Goal: Task Accomplishment & Management: Manage account settings

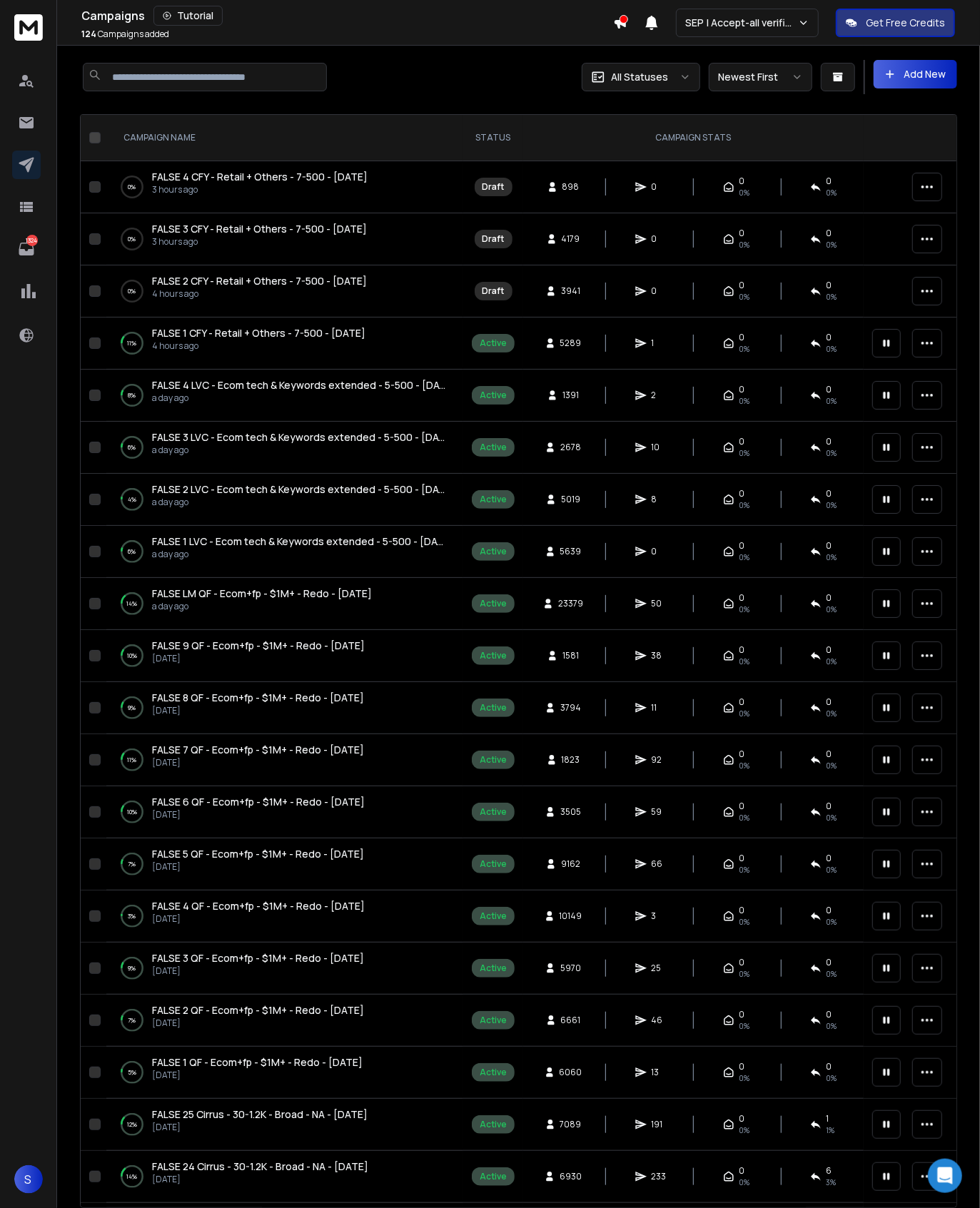
click at [331, 289] on p "4 hours ago" at bounding box center [259, 293] width 215 height 11
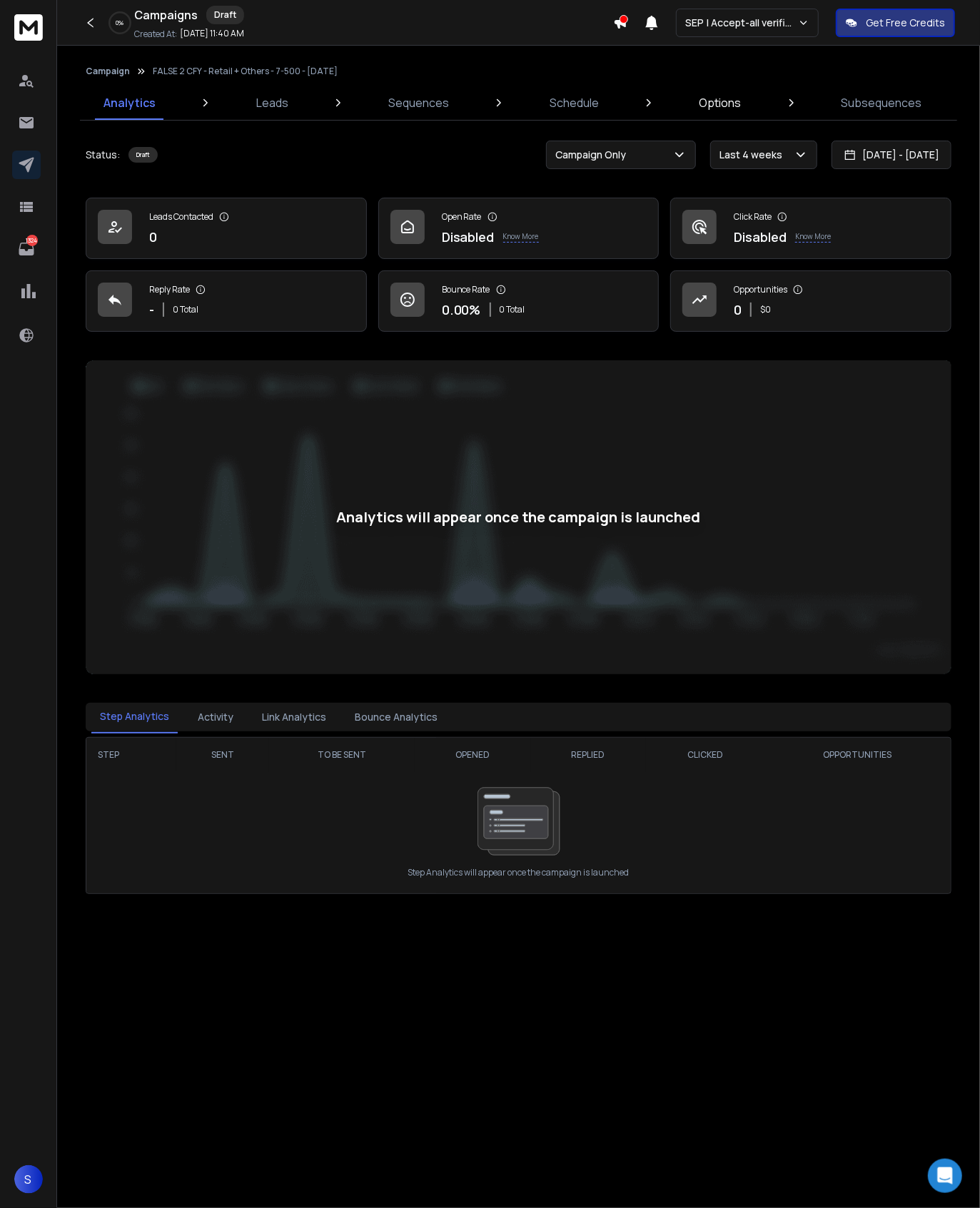
click at [726, 109] on p "Options" at bounding box center [720, 103] width 42 height 17
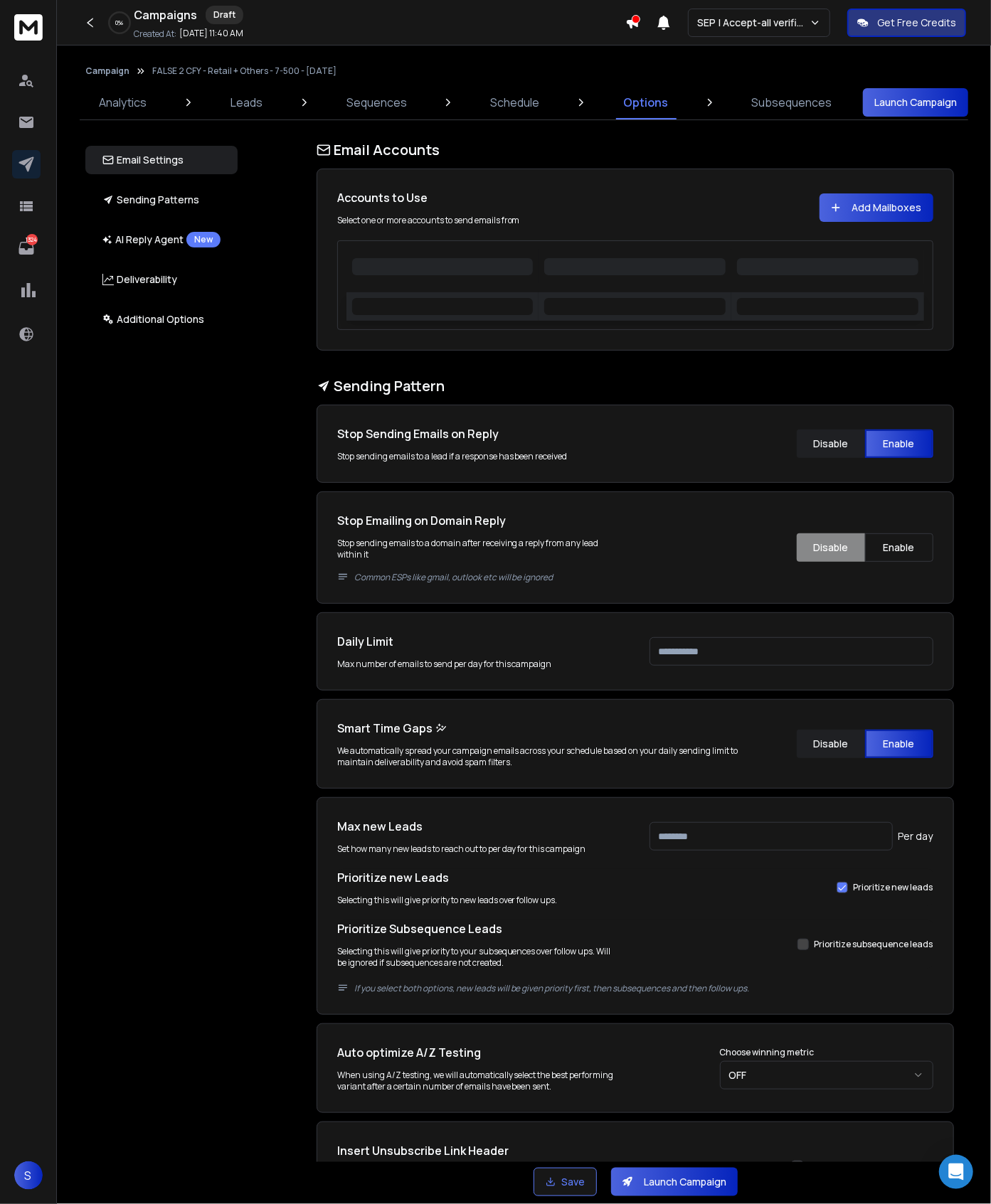
click at [664, 1185] on button "Launch Campaign" at bounding box center [675, 1182] width 127 height 28
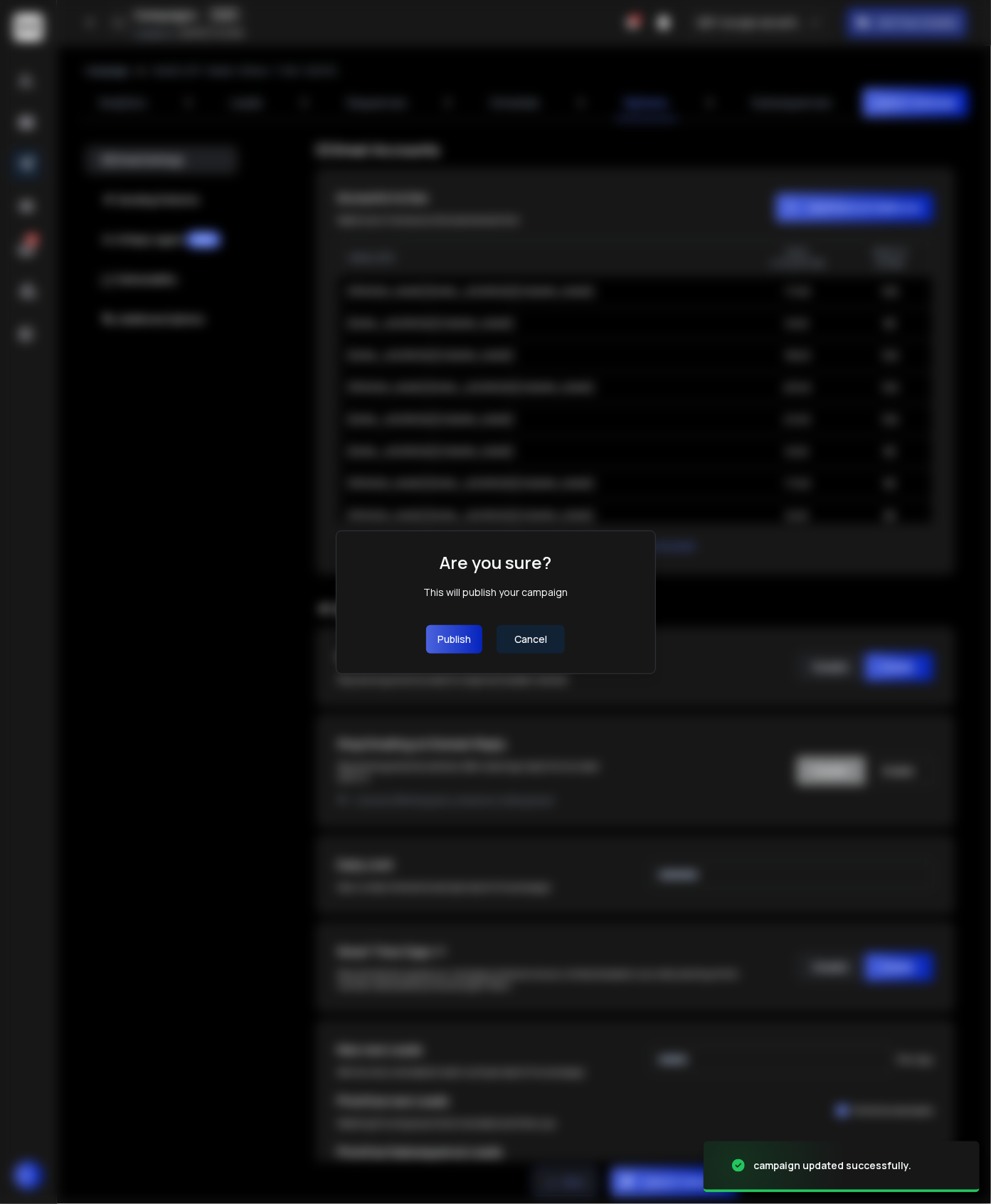
click at [441, 641] on button "Publish" at bounding box center [455, 639] width 56 height 28
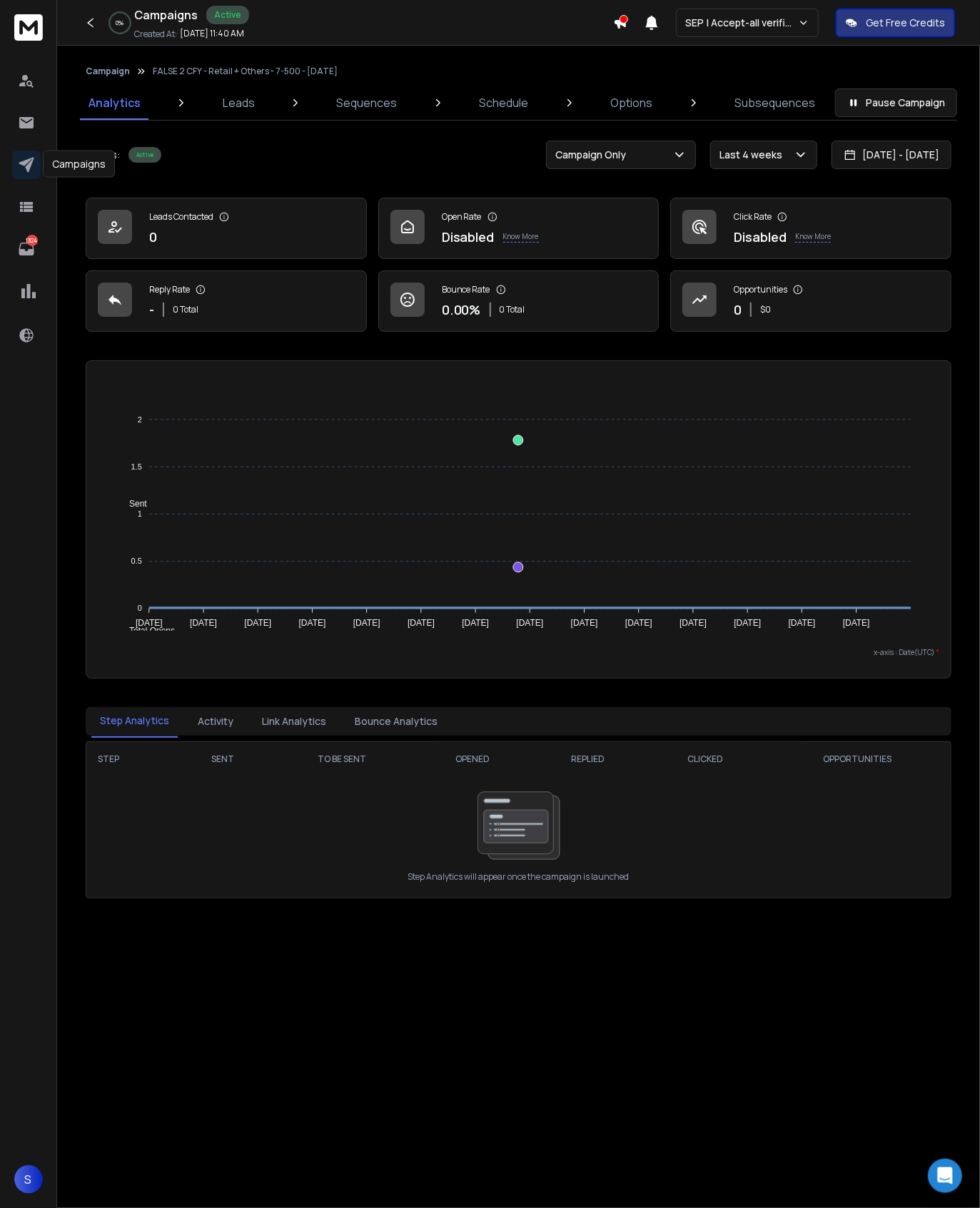
click at [18, 165] on icon at bounding box center [26, 164] width 17 height 17
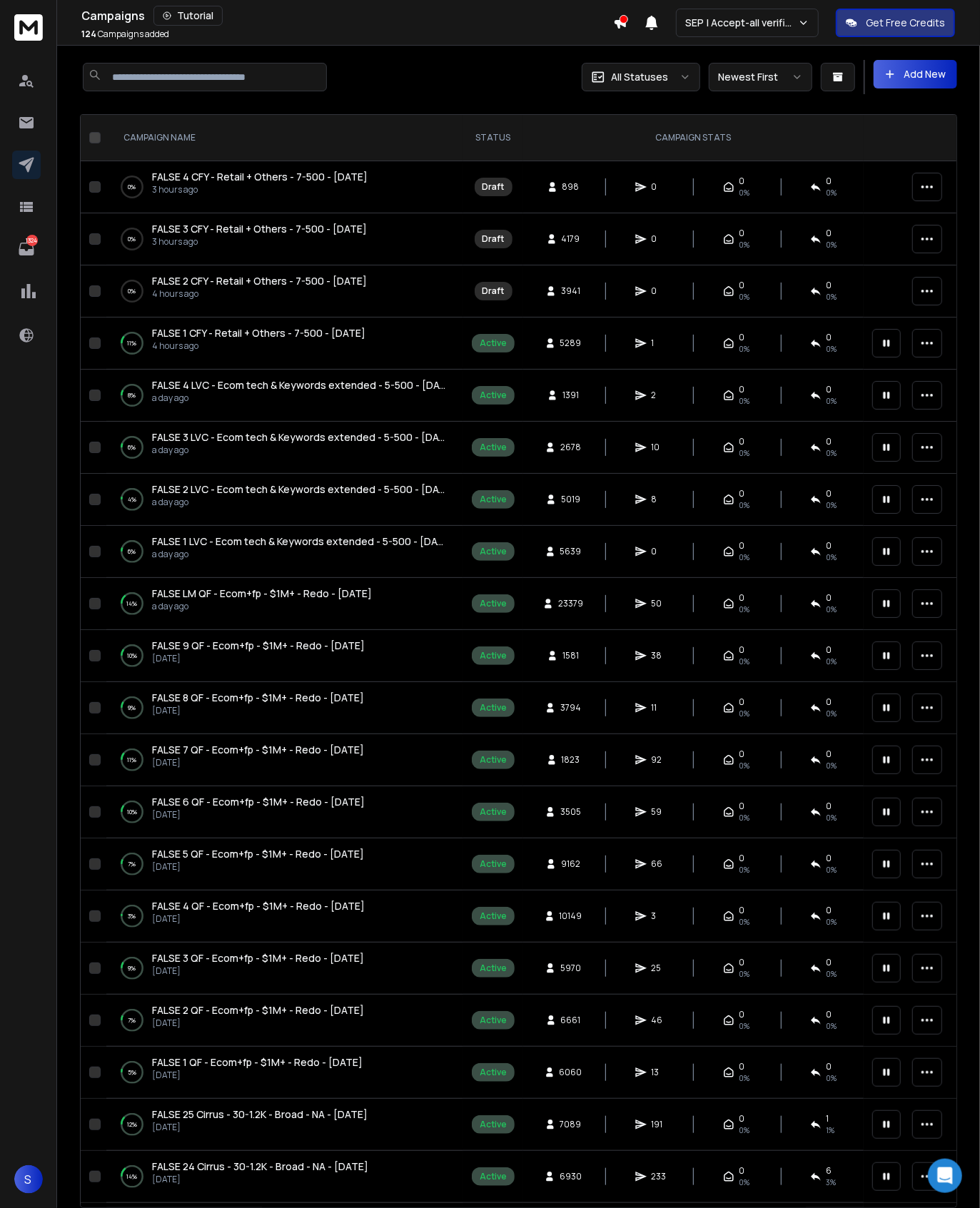
click at [244, 232] on span "FALSE 3 CFY - Retail + Others - 7-500 - [DATE]" at bounding box center [259, 228] width 215 height 13
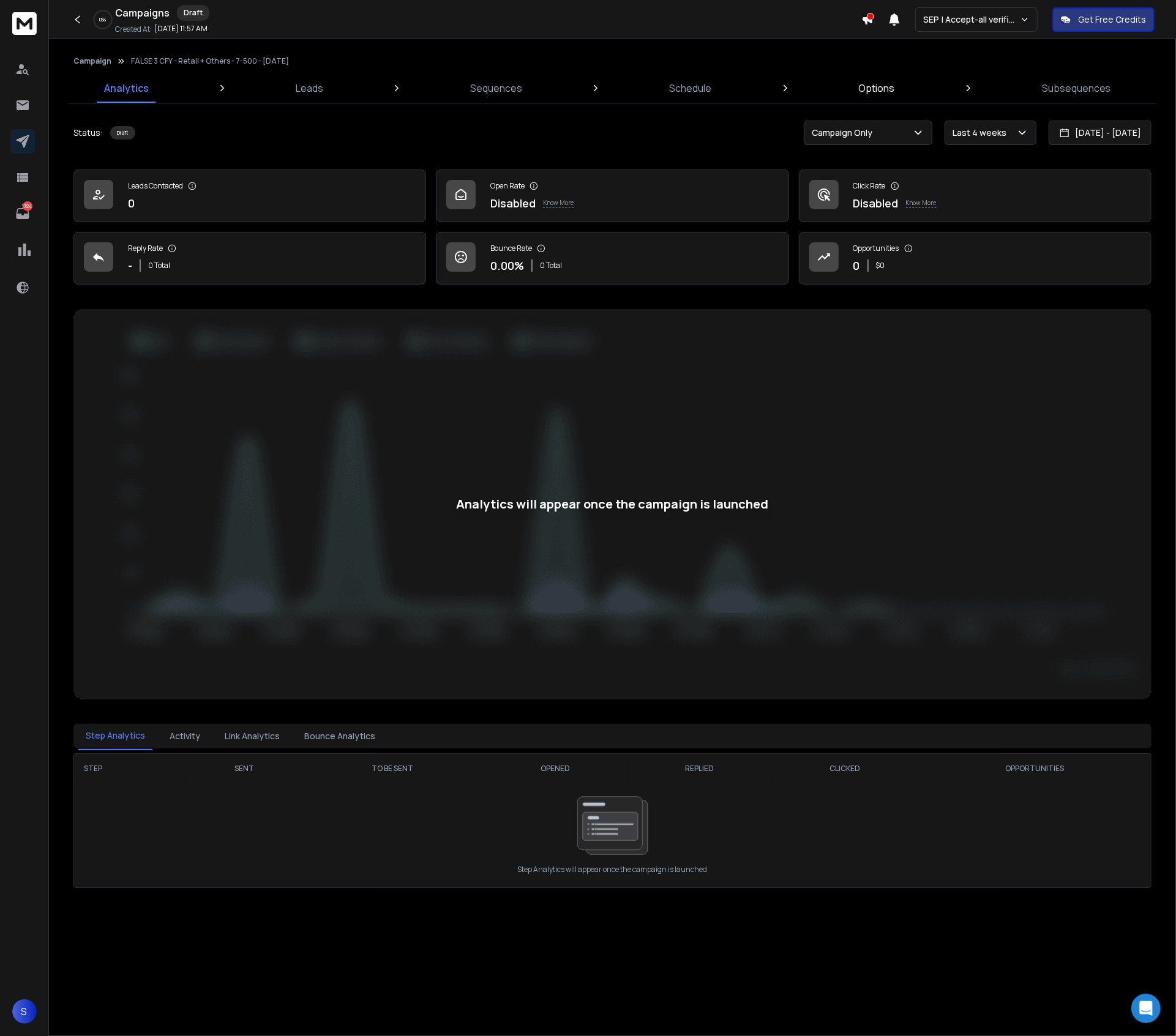
click at [840, 81] on p "Options" at bounding box center [877, 88] width 36 height 14
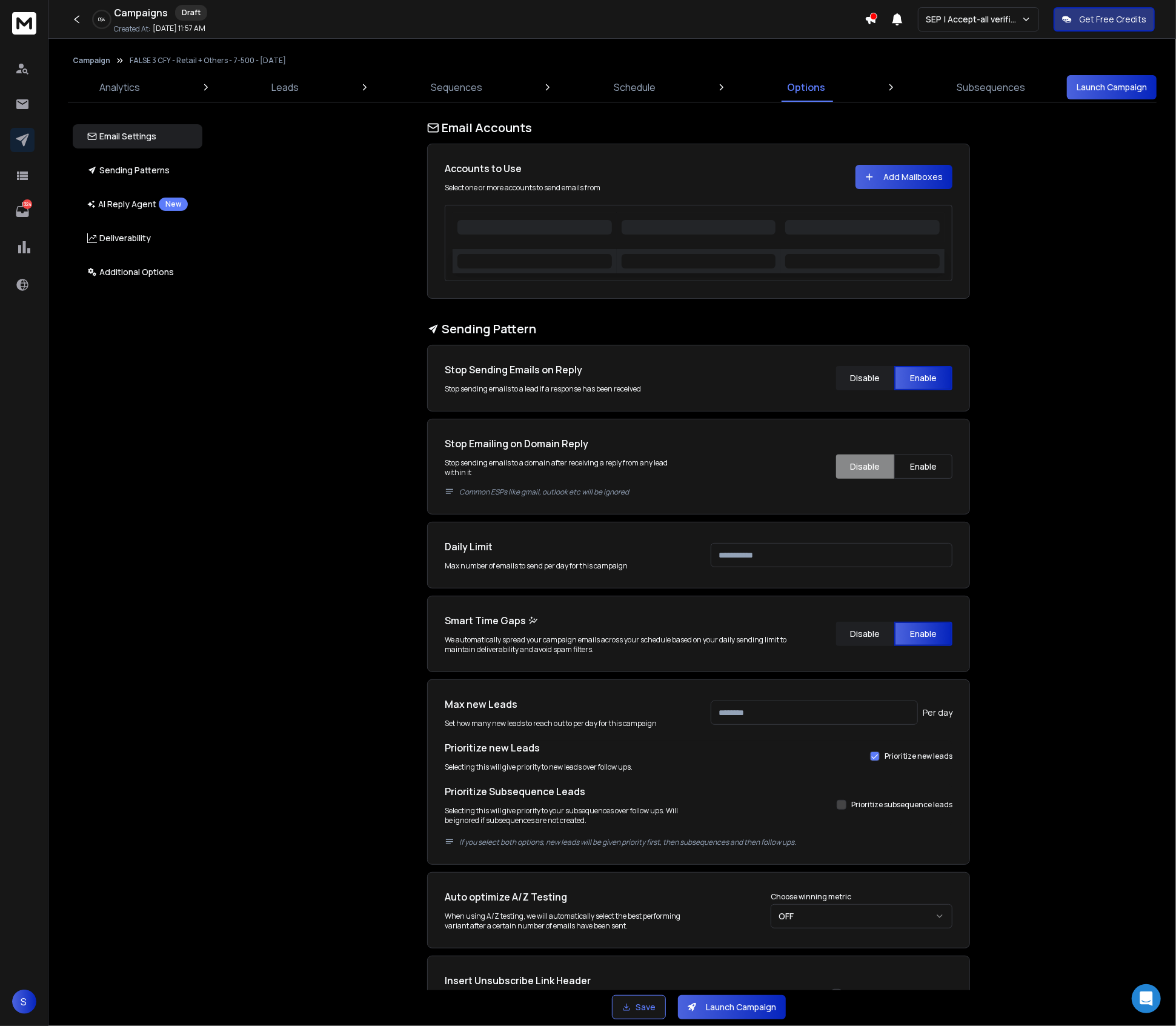
click at [694, 1006] on icon at bounding box center [692, 1006] width 8 height 8
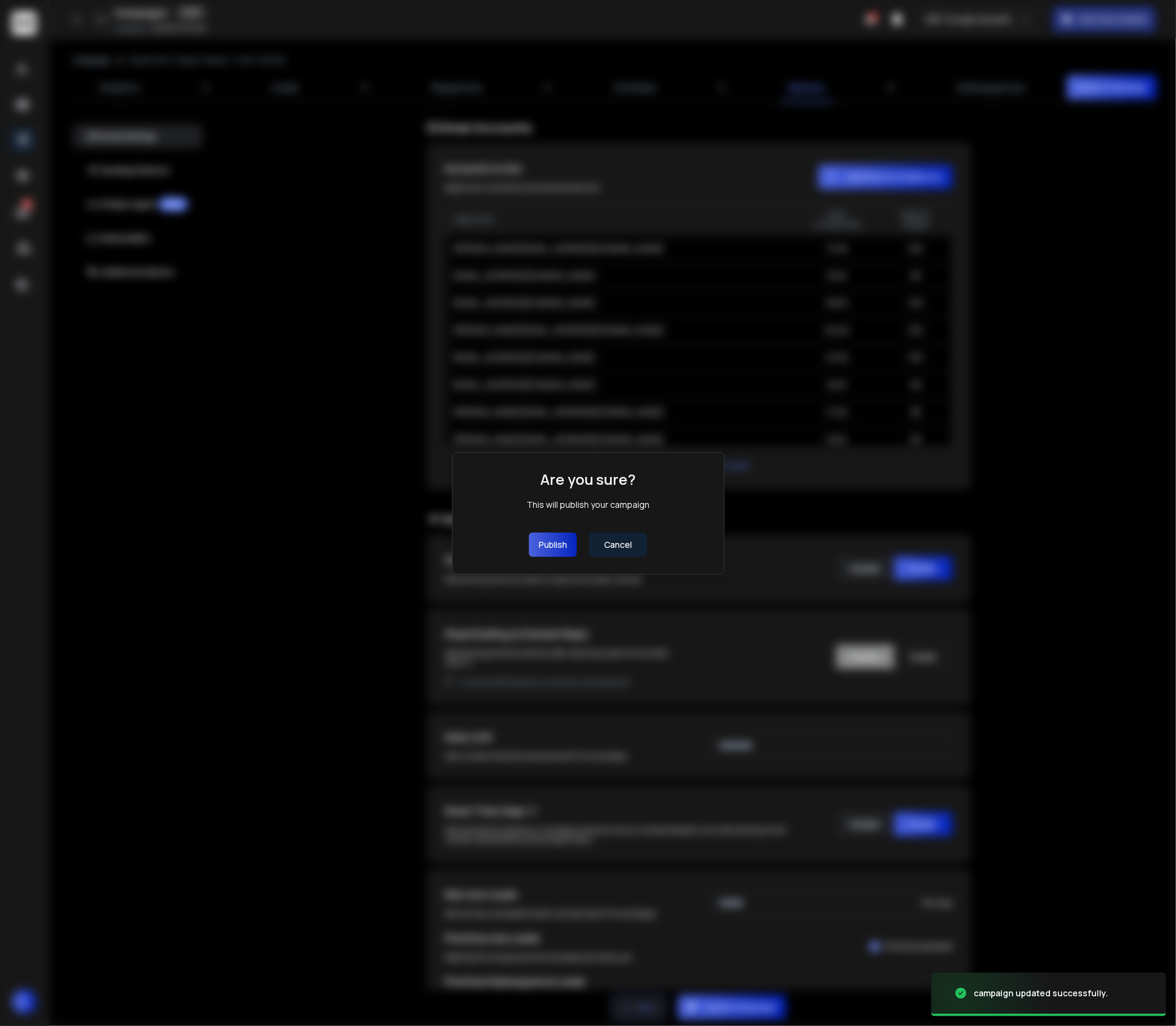
click at [551, 544] on button "Publish" at bounding box center [553, 545] width 48 height 24
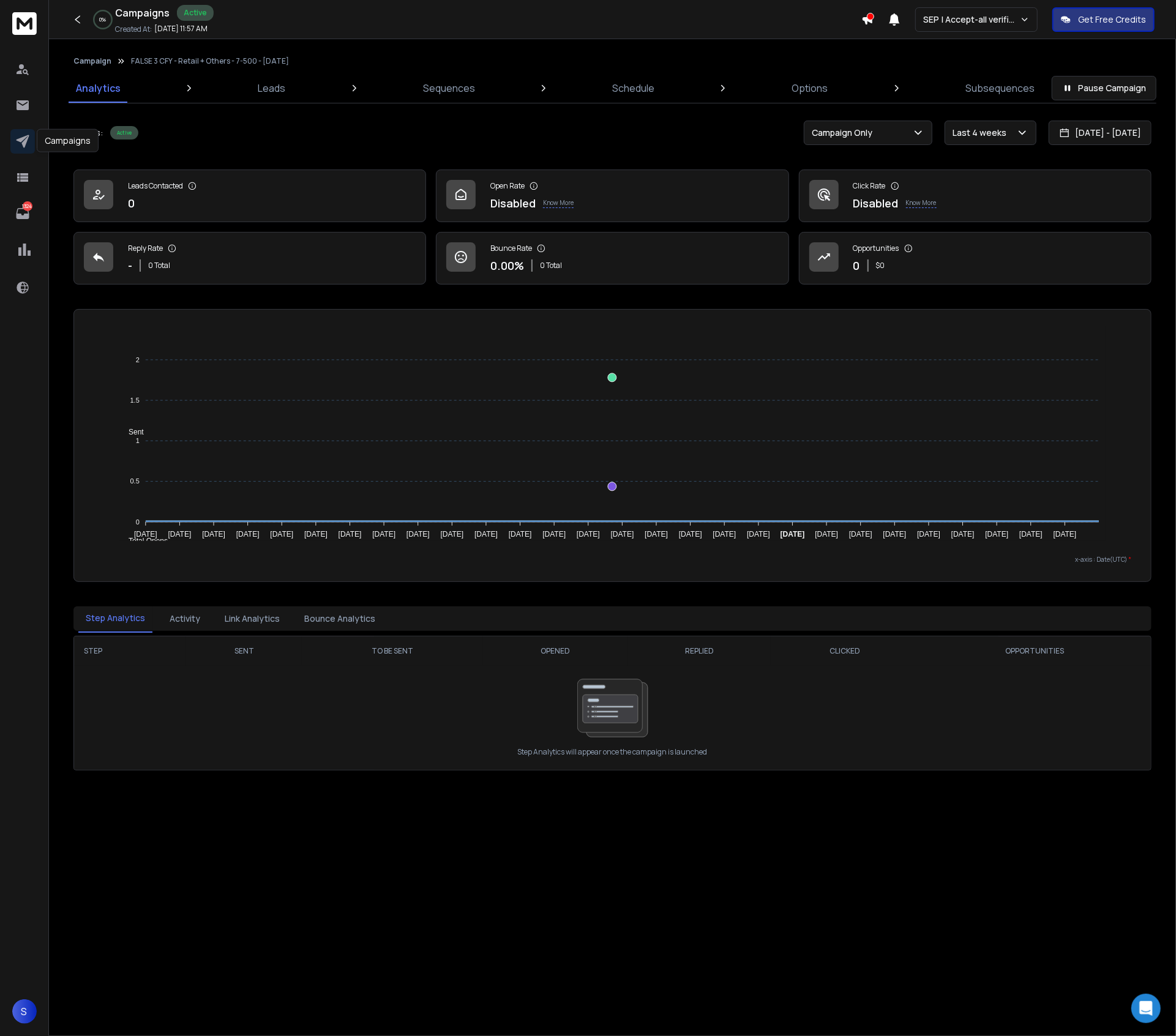
click at [32, 145] on link at bounding box center [23, 141] width 24 height 24
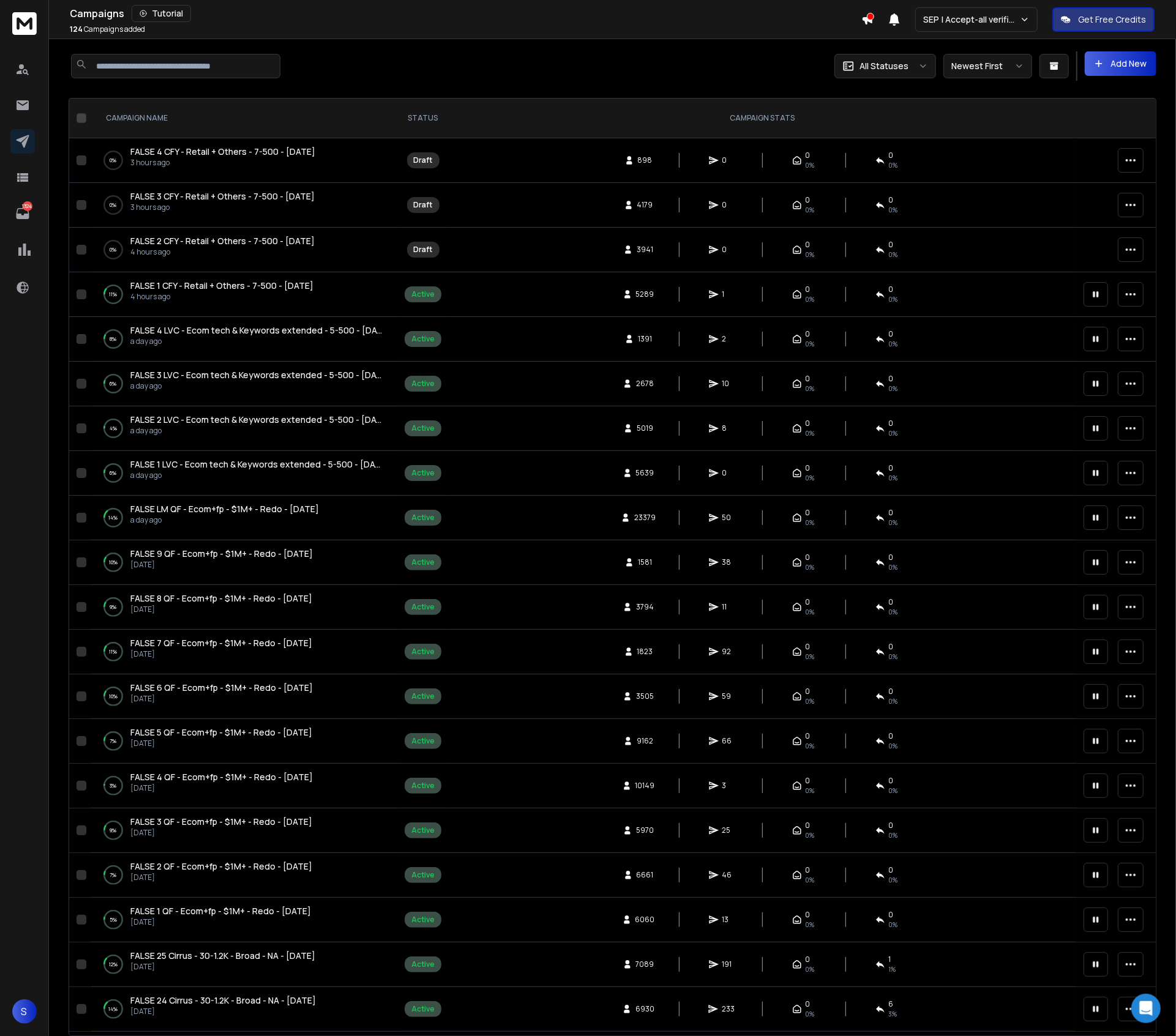
click at [352, 170] on div "0 % FALSE 4 CFY - Retail + Others - 7-500 - 09.30.25 3 hours ago" at bounding box center [243, 160] width 281 height 30
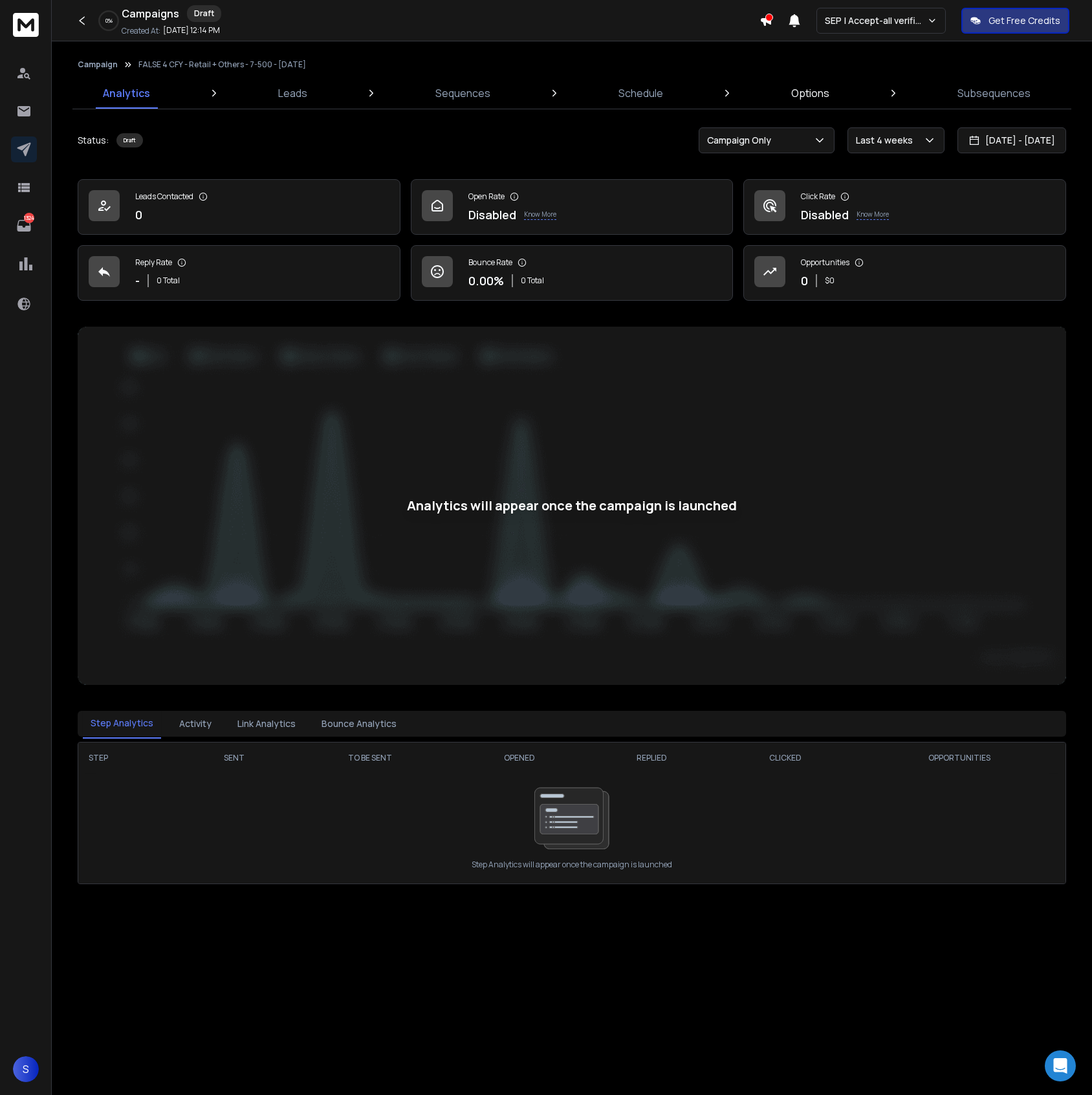
click at [790, 99] on link "Options" at bounding box center [810, 93] width 54 height 31
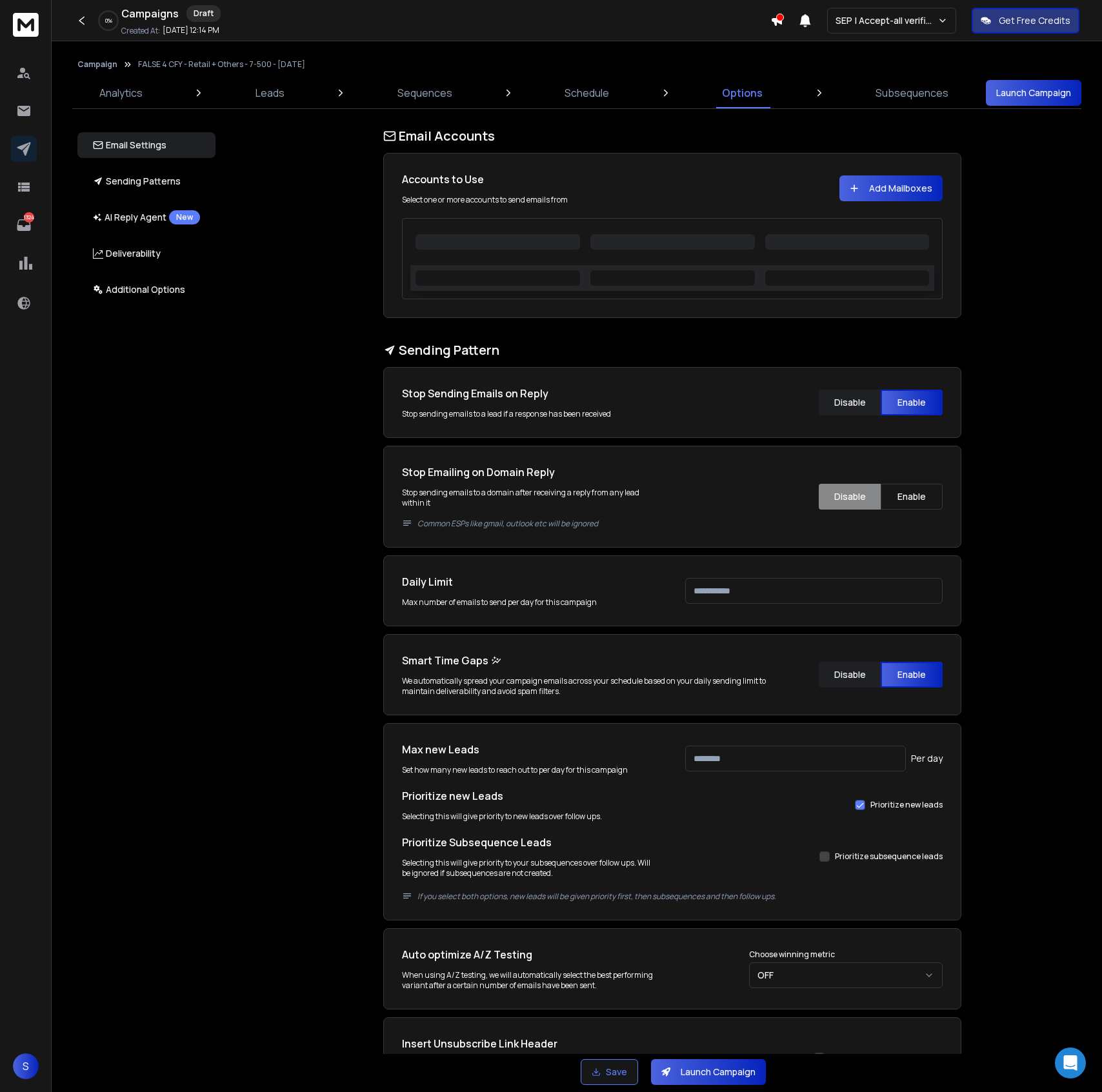
click at [688, 1072] on button "Launch Campaign" at bounding box center [709, 1072] width 115 height 26
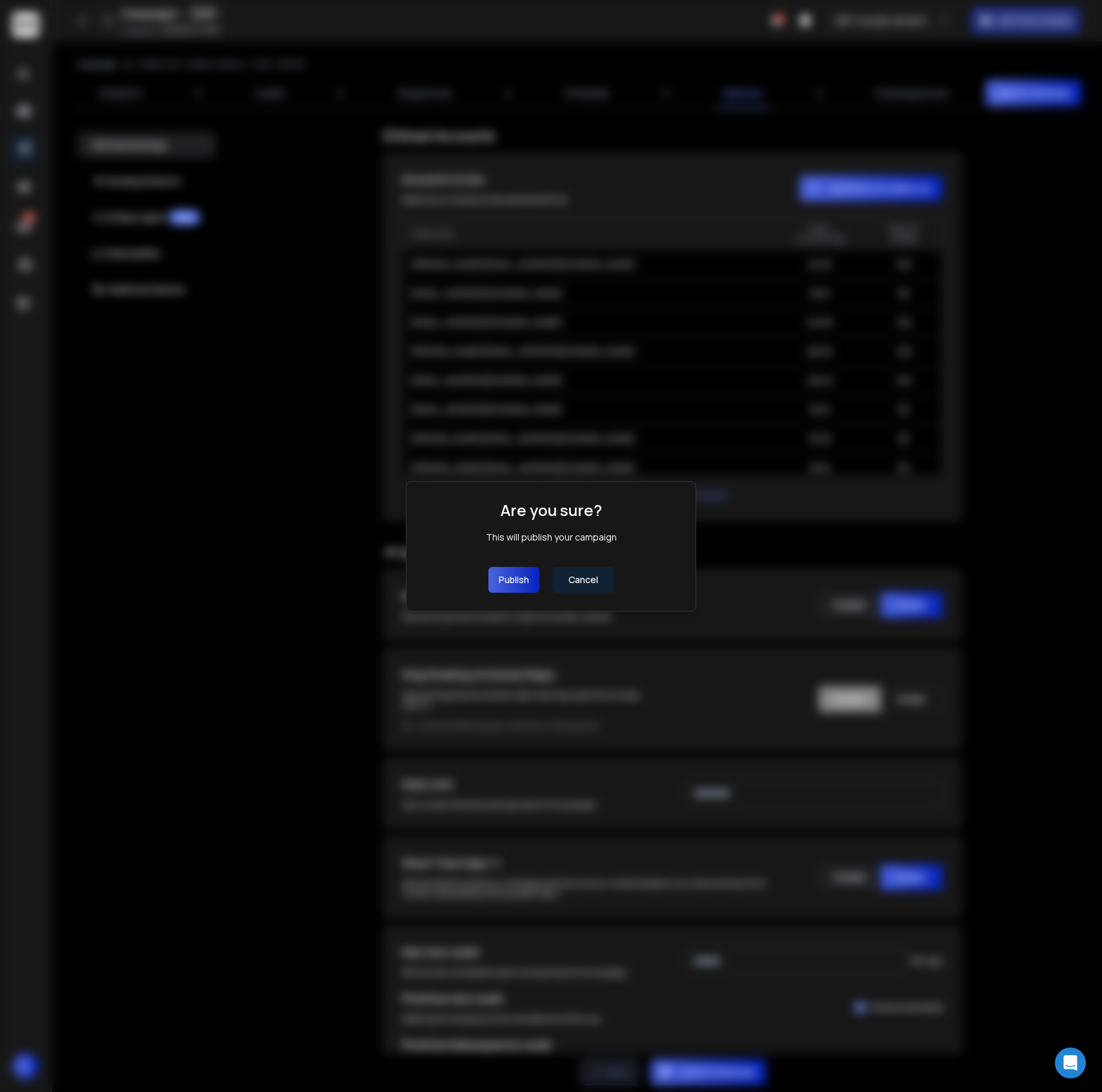
click at [511, 582] on button "Publish" at bounding box center [514, 580] width 51 height 26
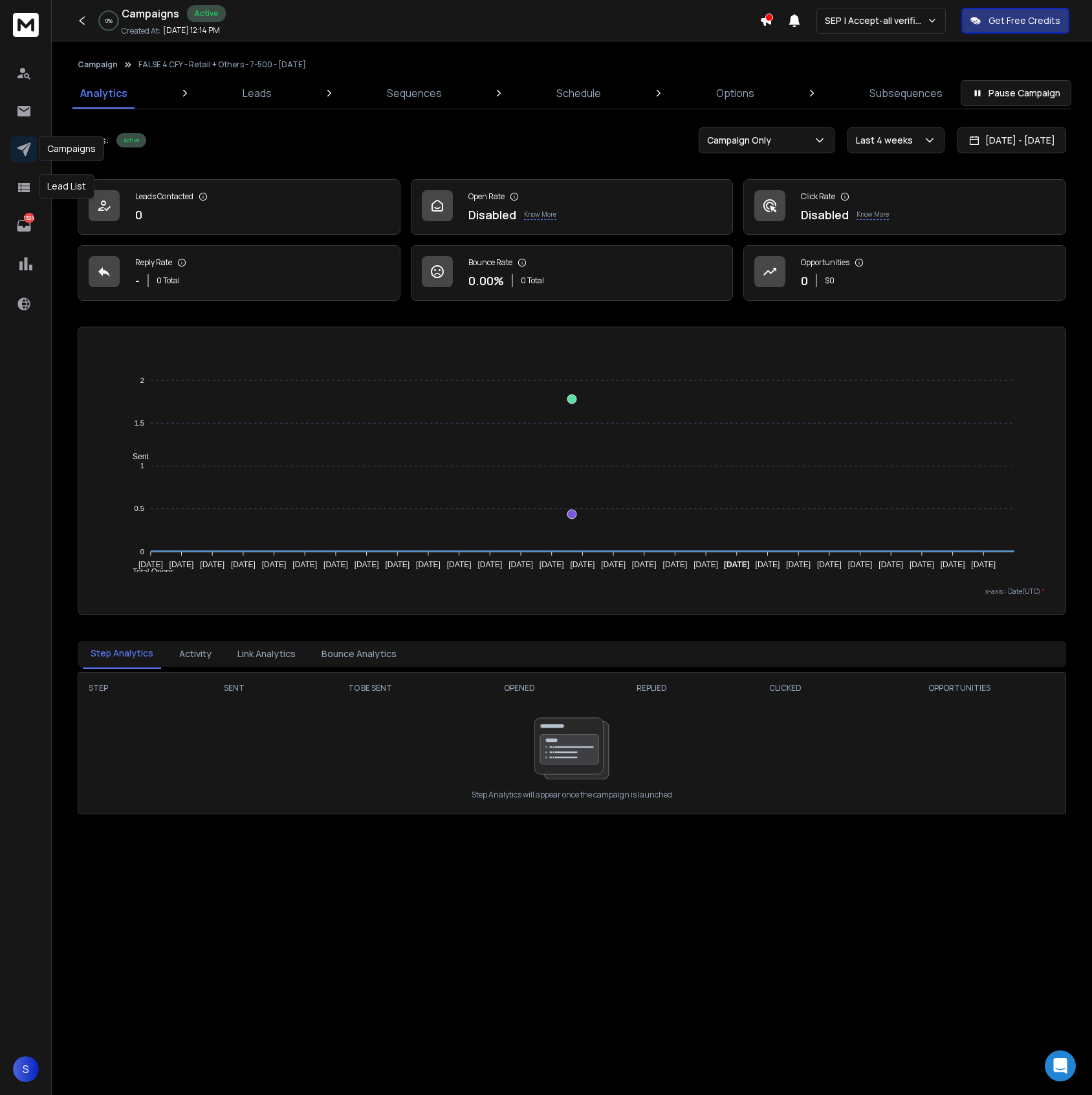
click at [23, 147] on icon at bounding box center [23, 149] width 14 height 14
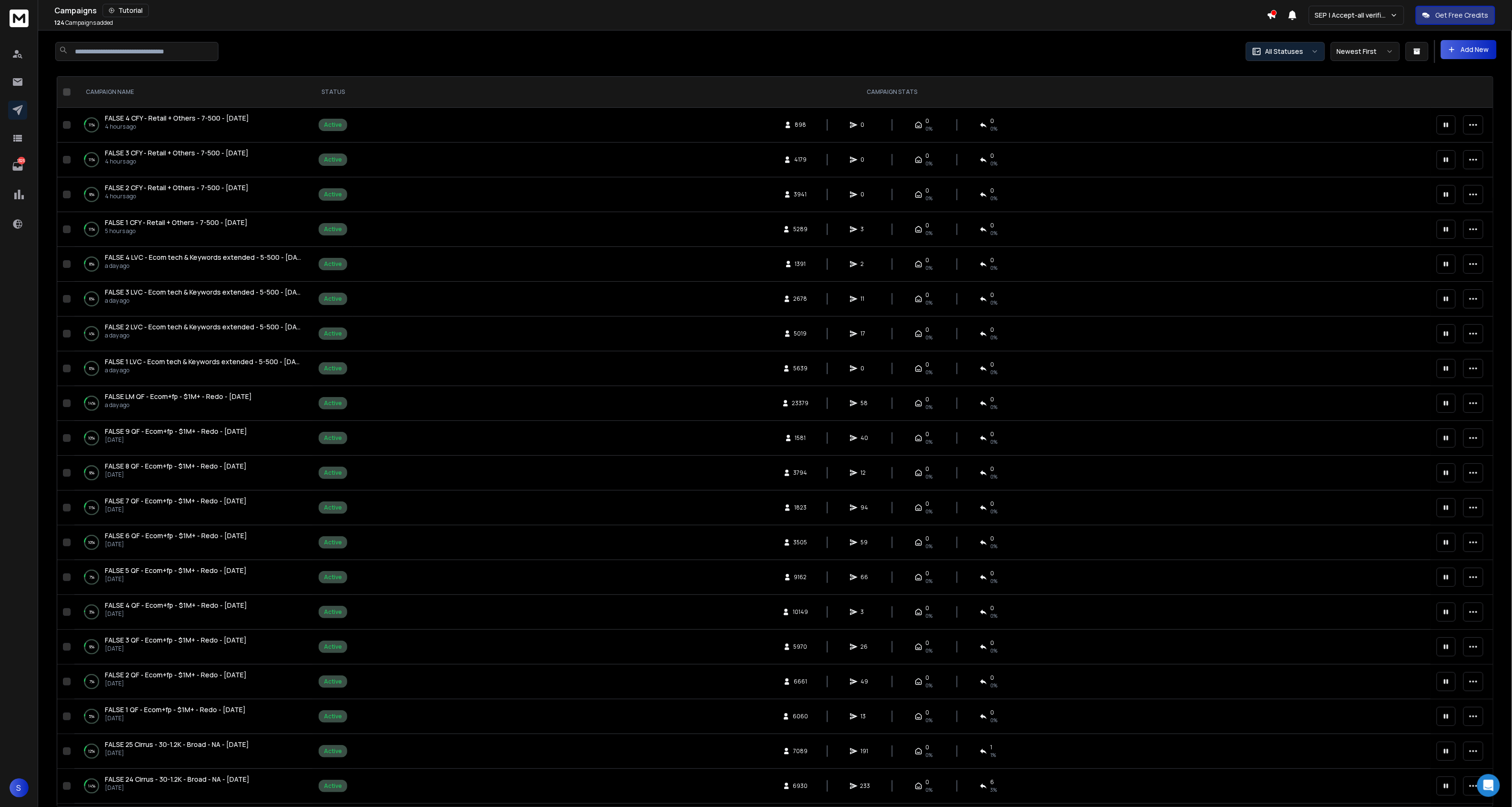
click at [1306, 56] on button "All Statuses" at bounding box center [1285, 51] width 79 height 19
click at [1286, 128] on div "Completed" at bounding box center [1295, 134] width 73 height 15
